Goal: Task Accomplishment & Management: Use online tool/utility

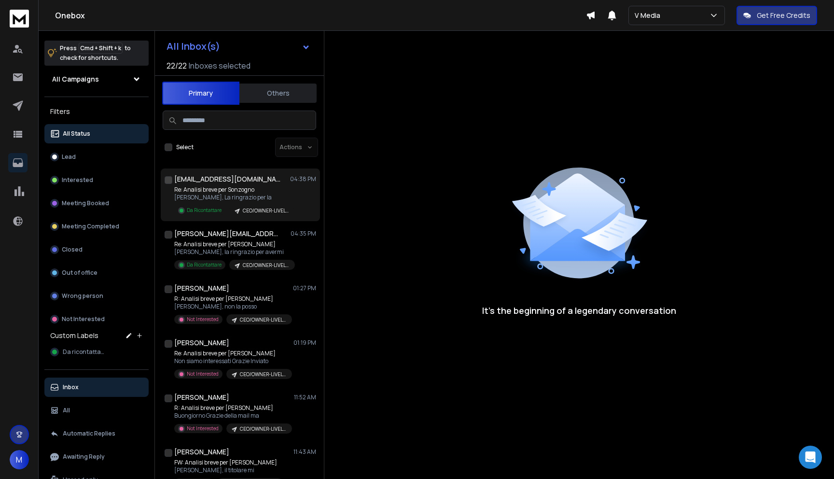
click at [239, 184] on div "[EMAIL_ADDRESS][DOMAIN_NAME] 04:38 PM Re: Analisi breve per Sonzogno [PERSON_NA…" at bounding box center [245, 194] width 142 height 41
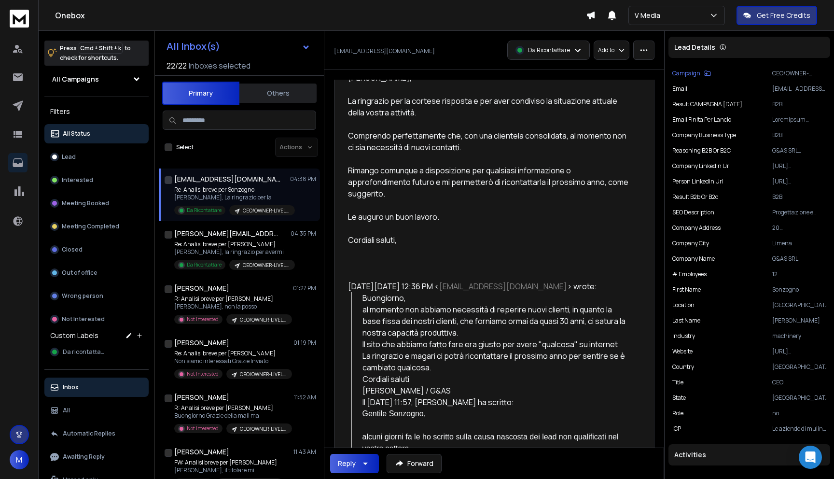
scroll to position [124, 0]
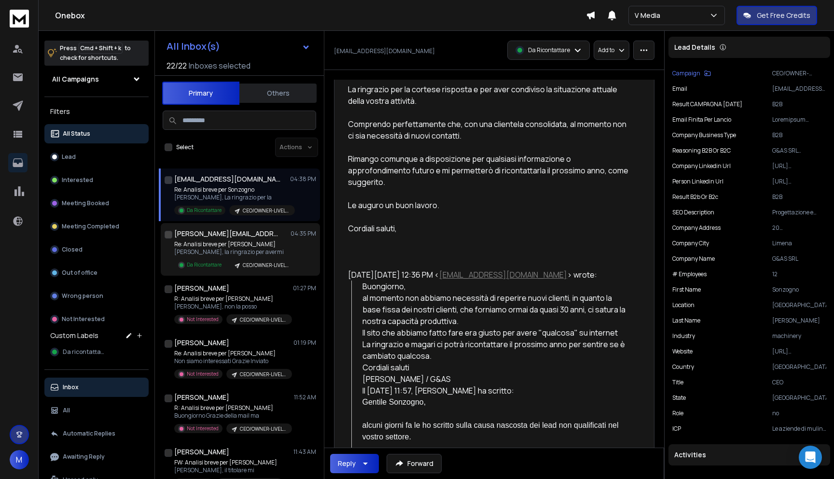
click at [261, 257] on div "Re: Analisi breve per [PERSON_NAME] [PERSON_NAME], la ringrazio per avermi Da R…" at bounding box center [234, 254] width 121 height 29
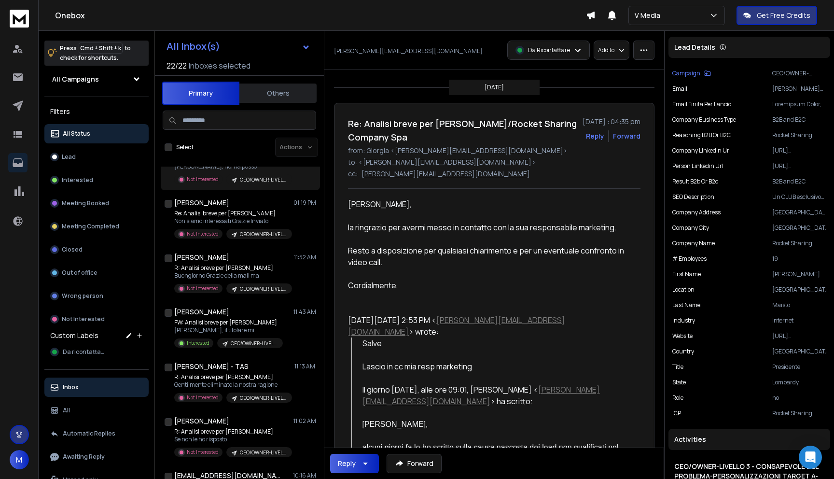
scroll to position [152, 0]
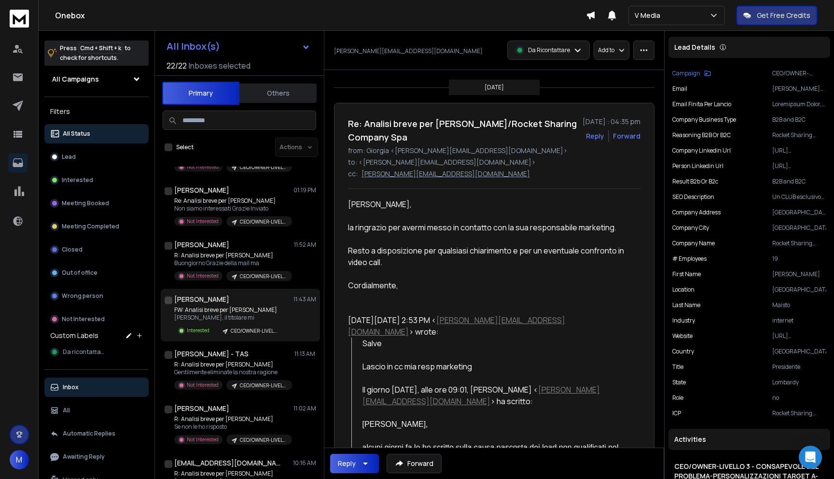
click at [269, 317] on p "[PERSON_NAME], il titolare mi" at bounding box center [228, 318] width 109 height 8
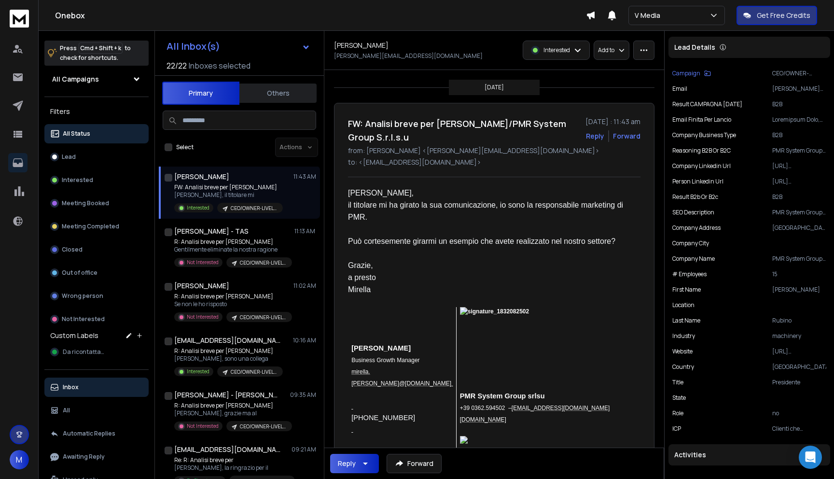
scroll to position [276, 0]
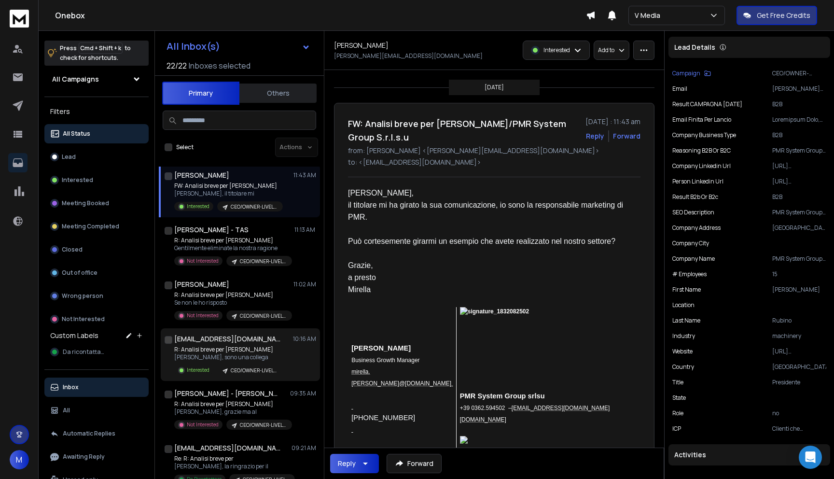
click at [264, 347] on p "R: Analisi breve per [PERSON_NAME]" at bounding box center [228, 349] width 109 height 8
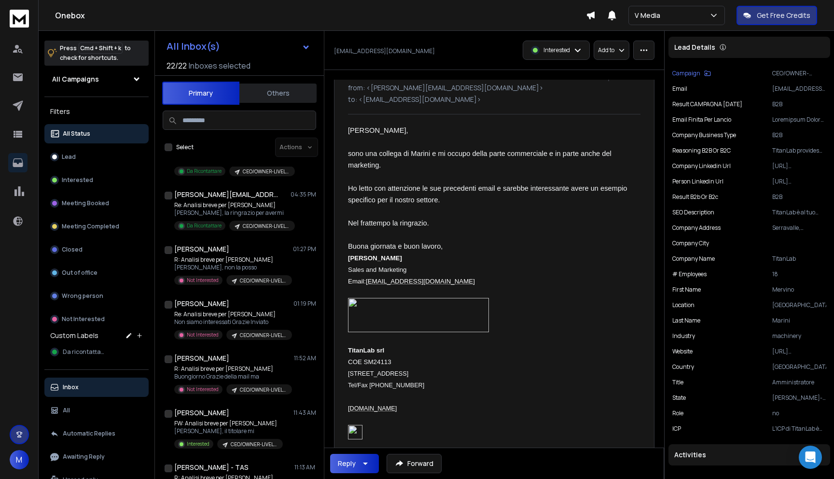
scroll to position [0, 0]
